Goal: Task Accomplishment & Management: Manage account settings

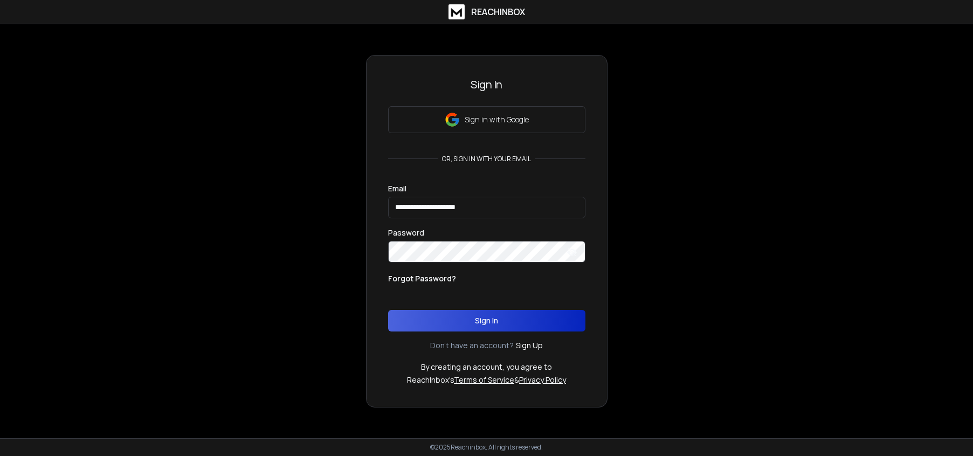
click at [484, 322] on button "Sign In" at bounding box center [486, 321] width 197 height 22
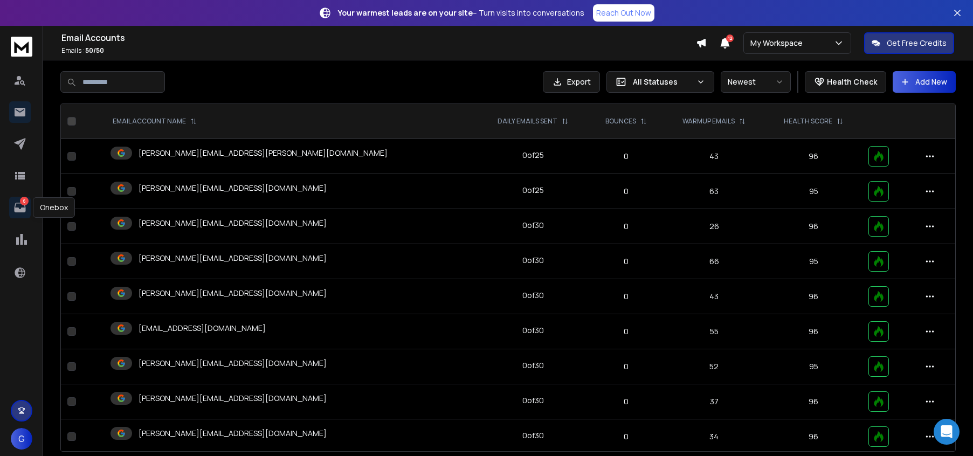
click at [19, 206] on icon at bounding box center [19, 207] width 13 height 13
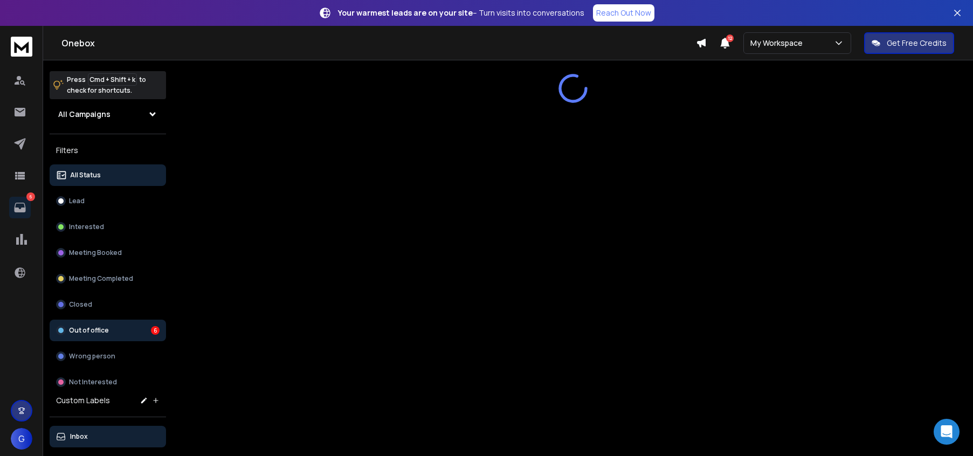
click at [129, 336] on button "Out of office 6" at bounding box center [108, 331] width 116 height 22
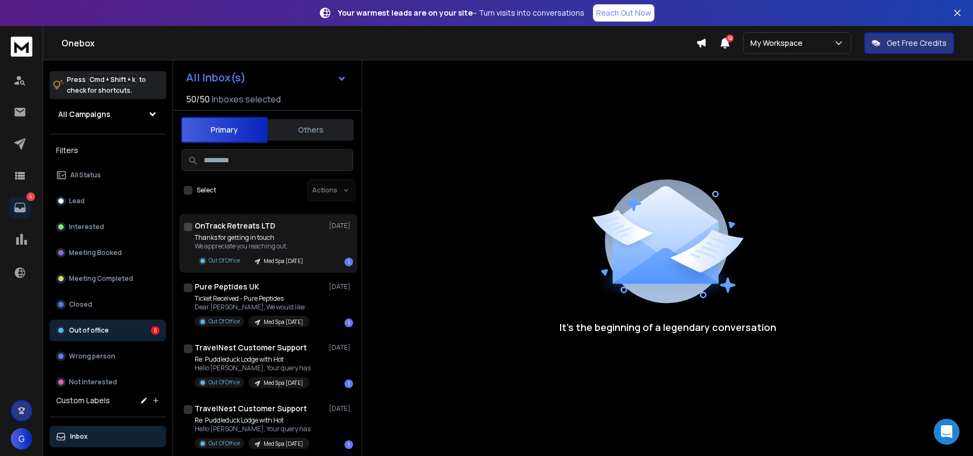
click at [244, 245] on p "We appreciate you reaching out." at bounding box center [252, 246] width 115 height 9
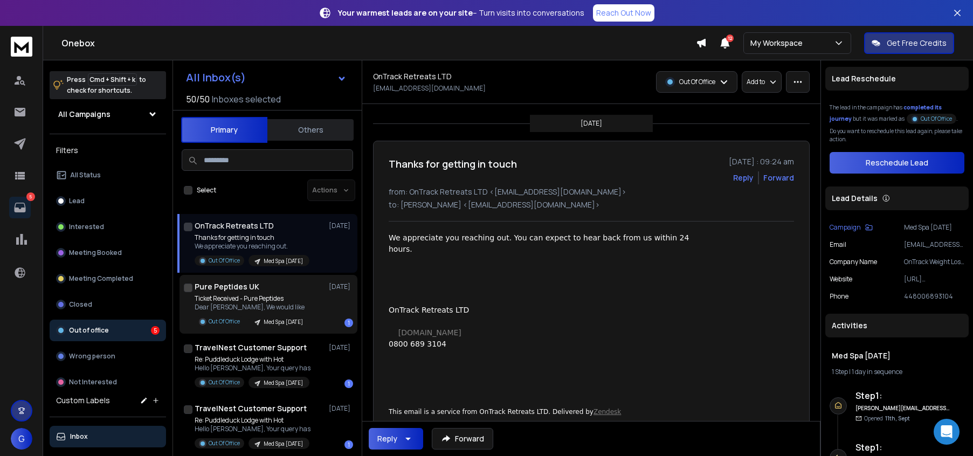
click at [262, 290] on div "Pure Peptides UK 11 Sep" at bounding box center [274, 286] width 158 height 11
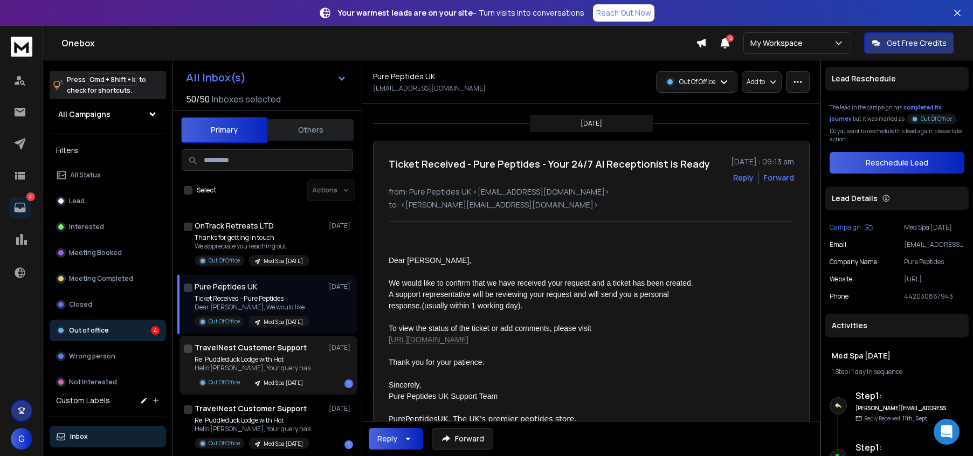
click at [247, 354] on div "TravelNest Customer Support 11 Sep Re: Puddleduck Lodge with Hot Hello Gary, Yo…" at bounding box center [274, 365] width 158 height 46
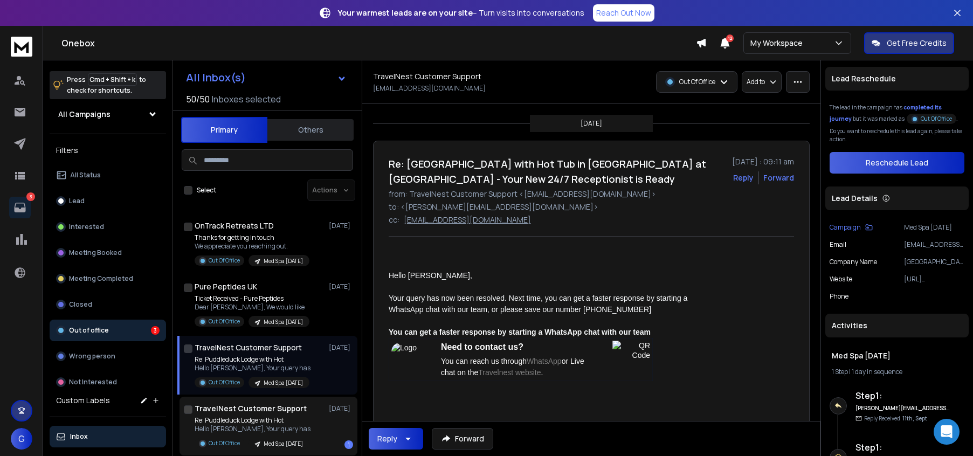
click at [253, 405] on h1 "TravelNest Customer Support" at bounding box center [251, 408] width 112 height 11
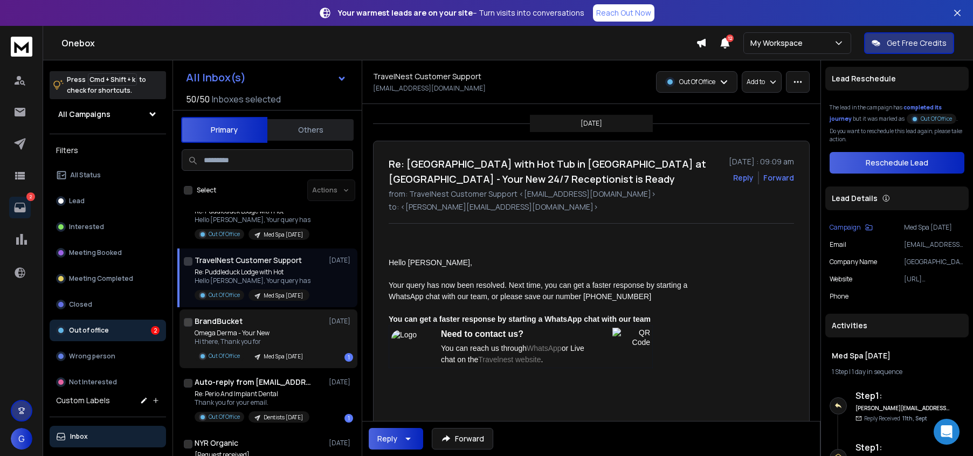
scroll to position [150, 0]
click at [254, 329] on p "Omega Derma - Your New" at bounding box center [252, 331] width 115 height 9
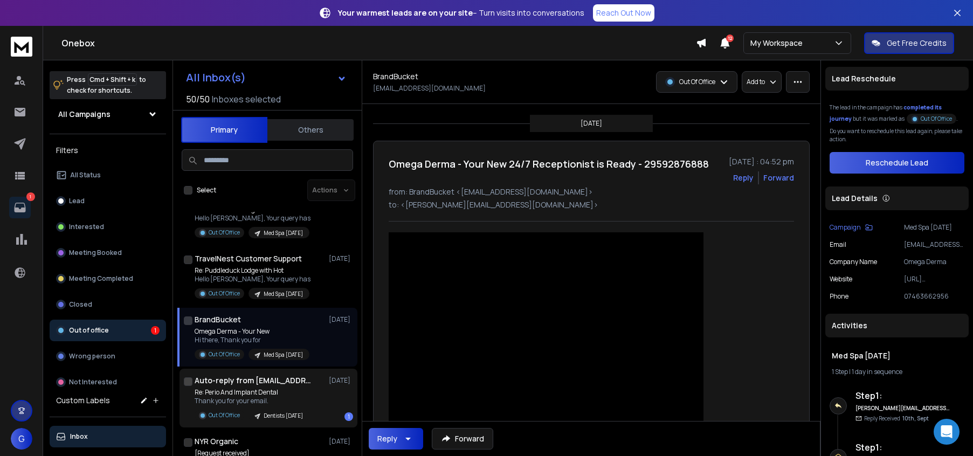
click at [255, 386] on div "Auto-reply from periodontist@btinternet.com 10 Sep Re: Perio And Implant Dental…" at bounding box center [274, 398] width 158 height 46
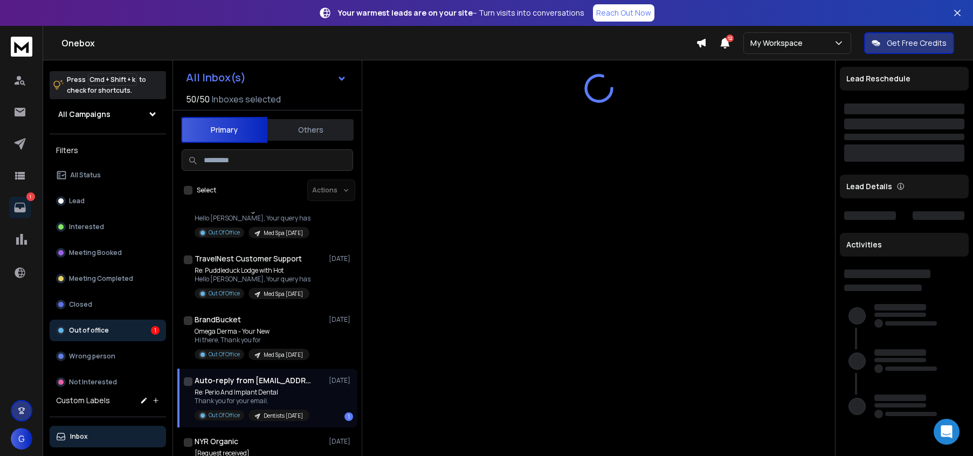
scroll to position [150, 0]
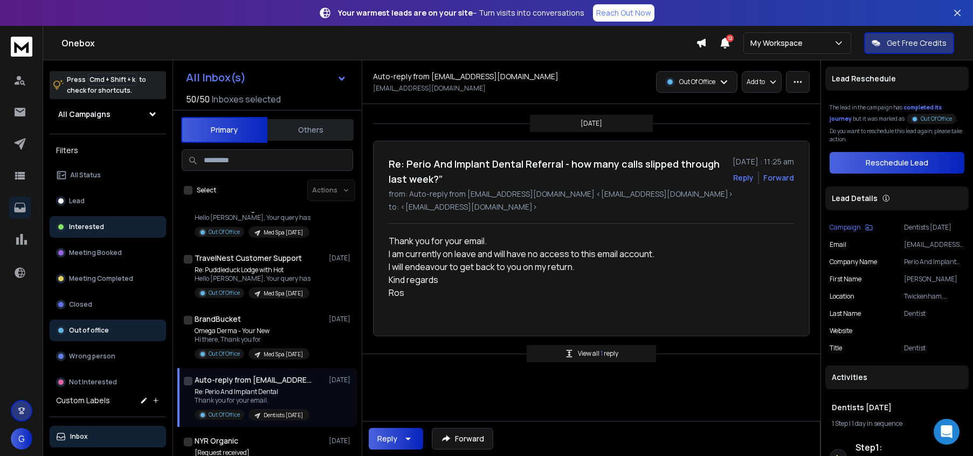
click at [94, 228] on p "Interested" at bounding box center [86, 227] width 35 height 9
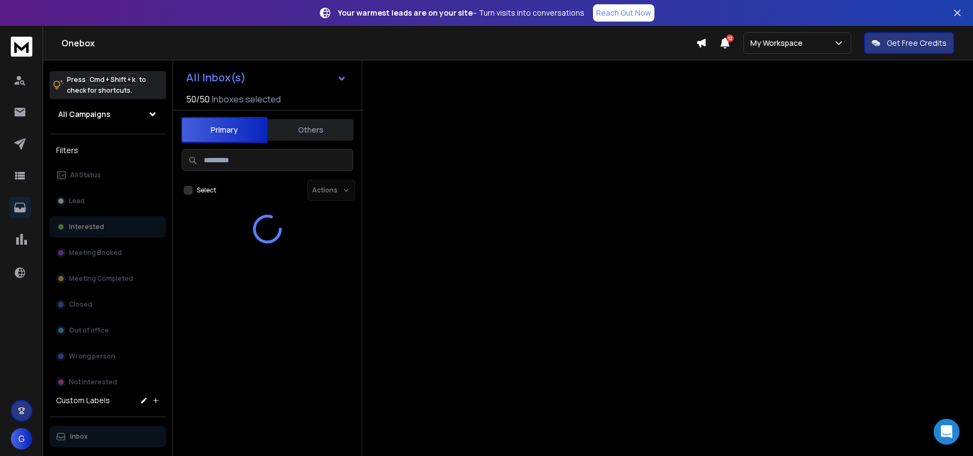
scroll to position [0, 0]
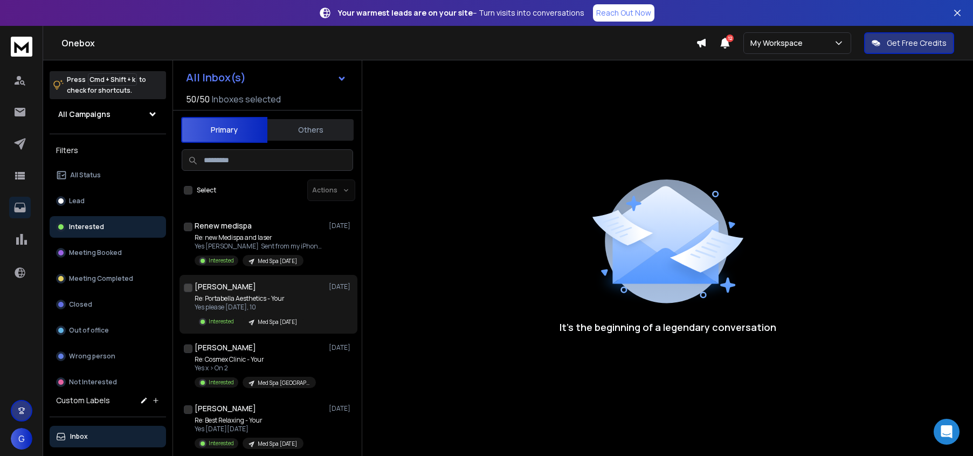
click at [219, 286] on h1 "Natalie Harkin" at bounding box center [225, 286] width 61 height 11
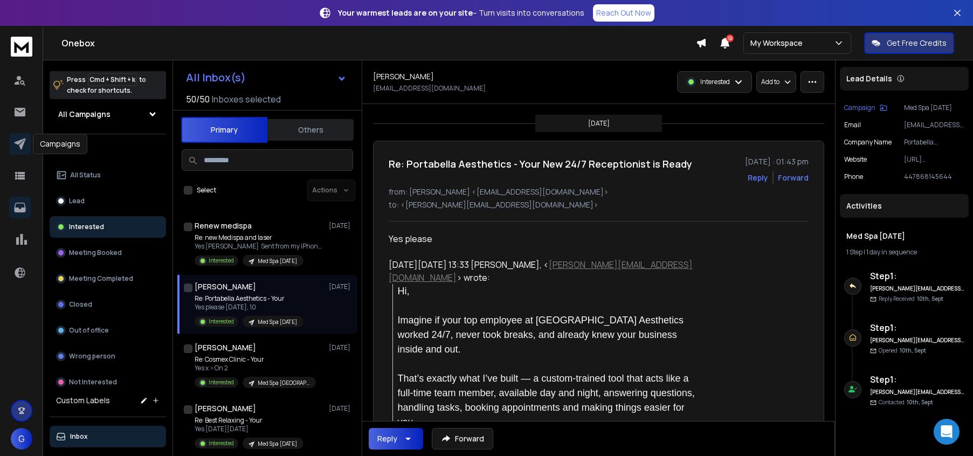
click at [24, 142] on icon at bounding box center [19, 143] width 13 height 13
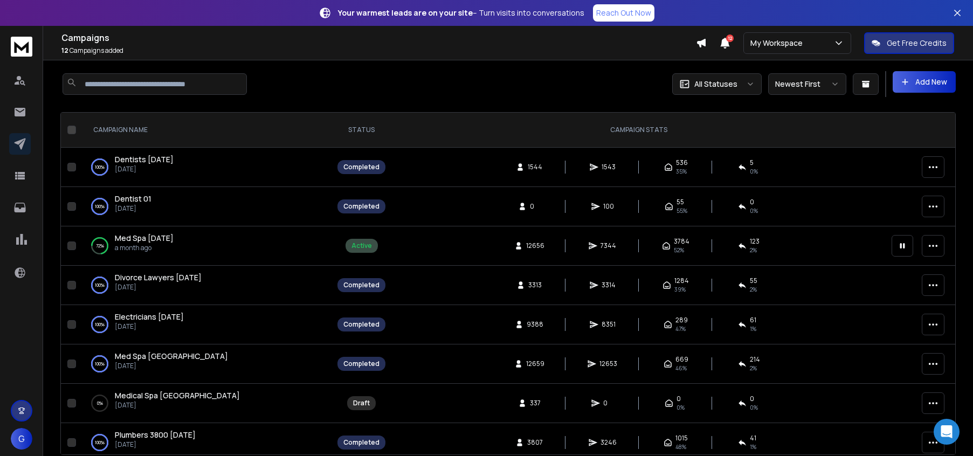
click at [243, 247] on div "72 % Med Spa Aug 20th 2025 a month ago" at bounding box center [205, 246] width 229 height 26
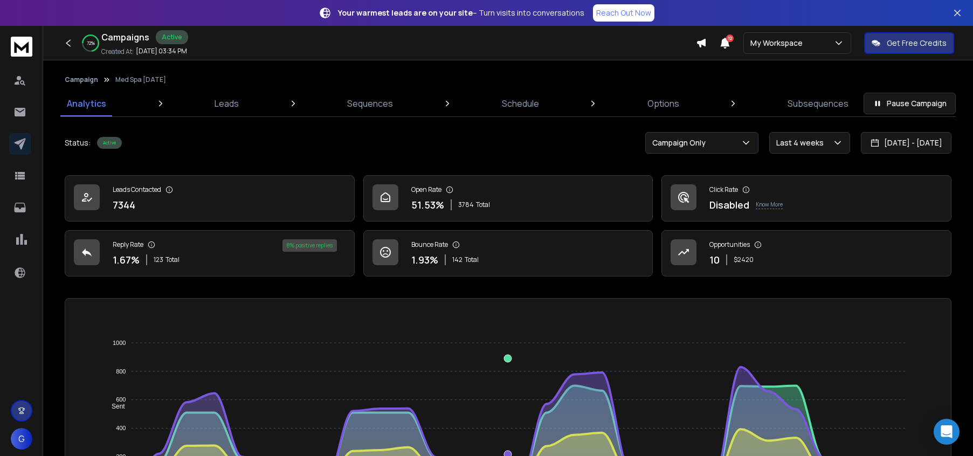
scroll to position [2, 0]
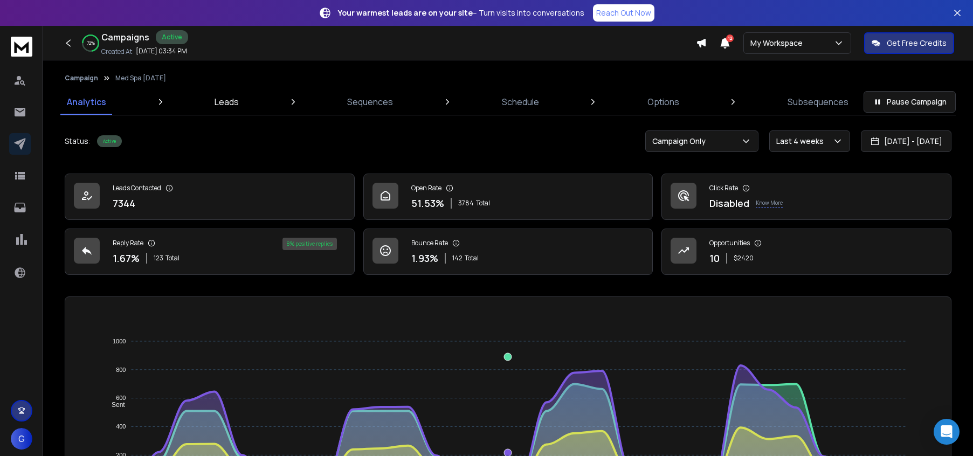
click at [231, 104] on p "Leads" at bounding box center [226, 101] width 24 height 13
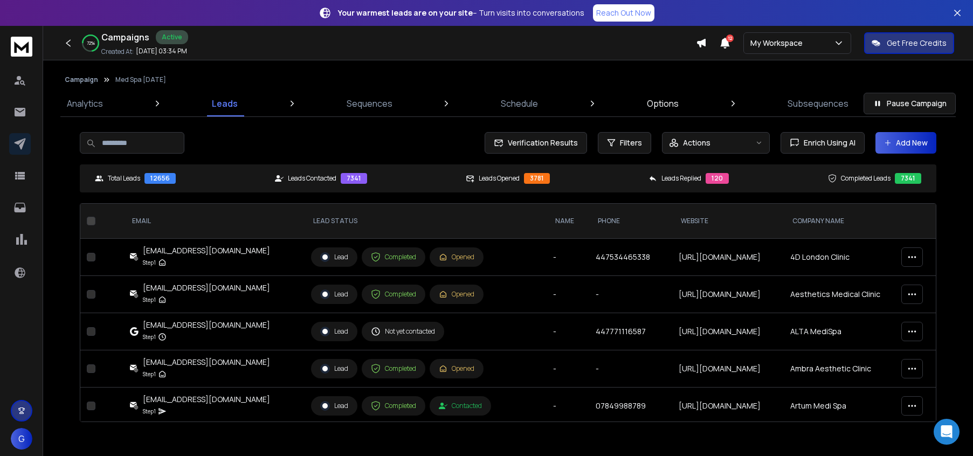
click at [671, 106] on p "Options" at bounding box center [663, 103] width 32 height 13
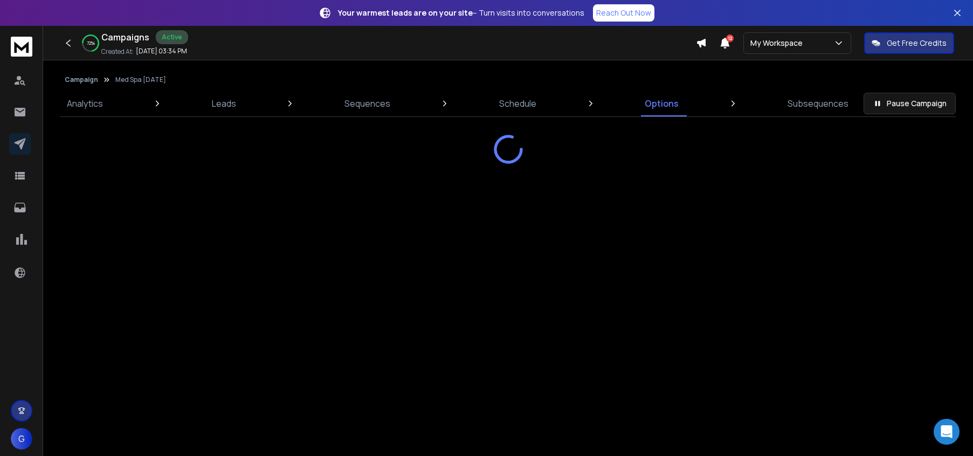
select select "*********"
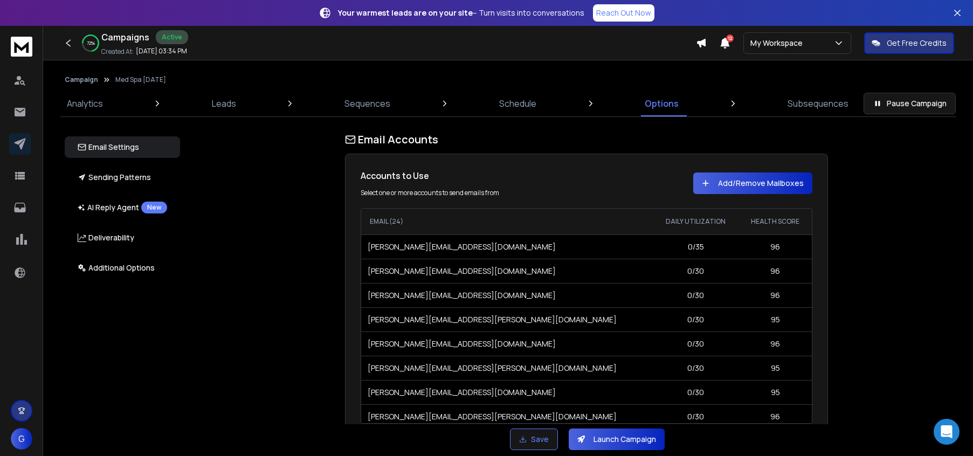
click at [760, 183] on button "Add/Remove Mailboxes" at bounding box center [752, 183] width 119 height 22
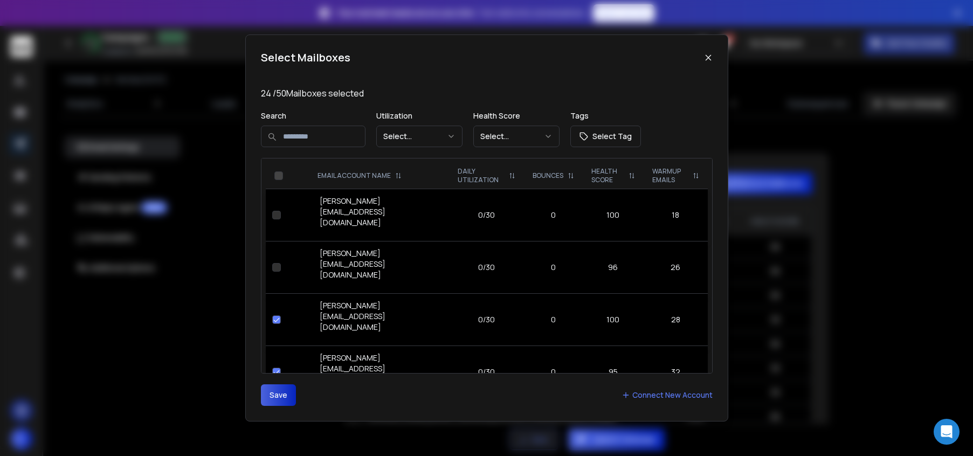
click at [709, 59] on icon at bounding box center [708, 58] width 6 height 6
